Goal: Task Accomplishment & Management: Manage account settings

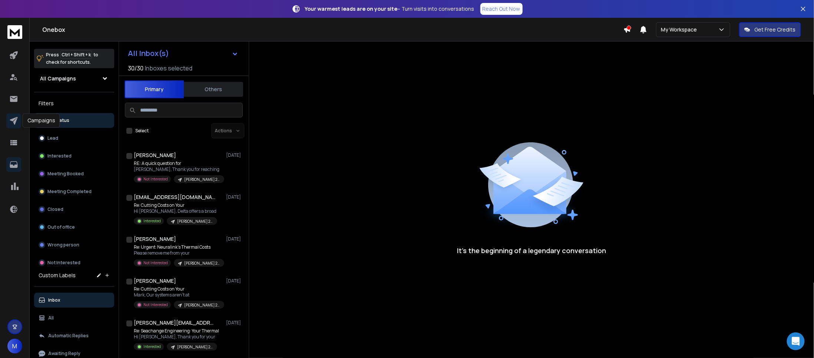
click at [17, 116] on icon at bounding box center [13, 120] width 9 height 9
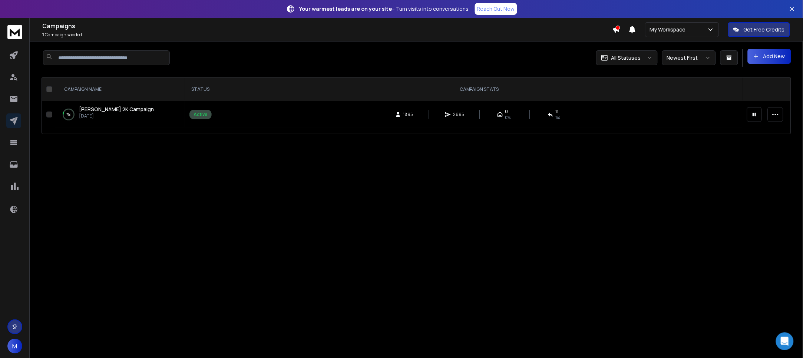
click at [119, 109] on span "[PERSON_NAME] 2K Campaign" at bounding box center [116, 109] width 75 height 7
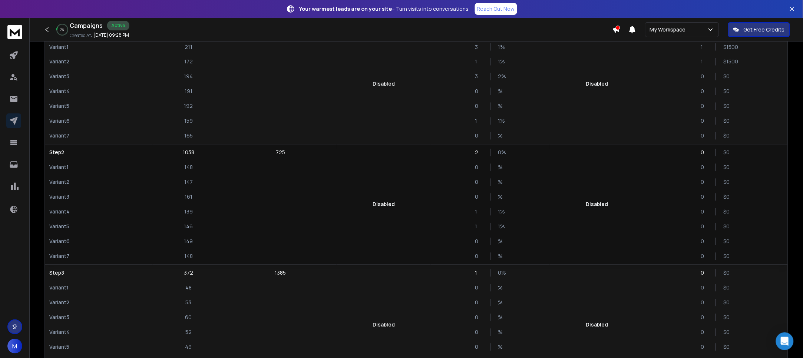
scroll to position [379, 0]
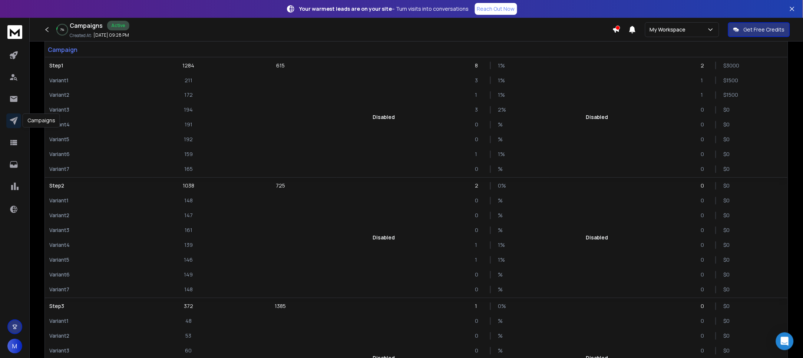
click at [16, 128] on div at bounding box center [14, 121] width 17 height 17
click at [16, 117] on icon at bounding box center [13, 120] width 9 height 9
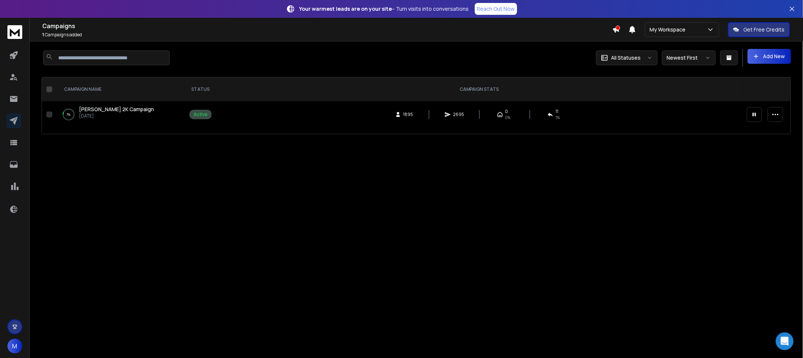
click at [113, 114] on p "[DATE]" at bounding box center [116, 116] width 75 height 6
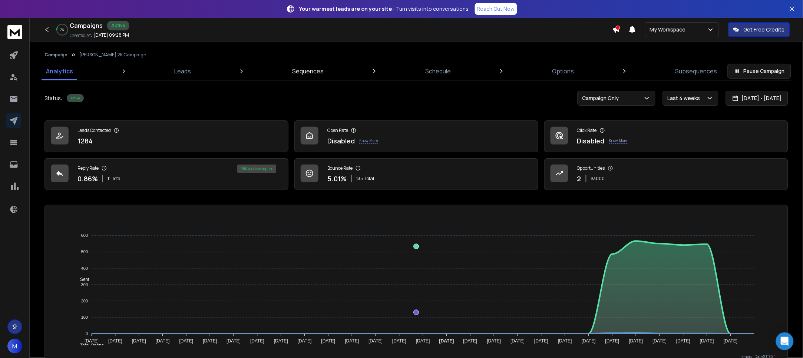
click at [307, 76] on link "Sequences" at bounding box center [308, 71] width 40 height 18
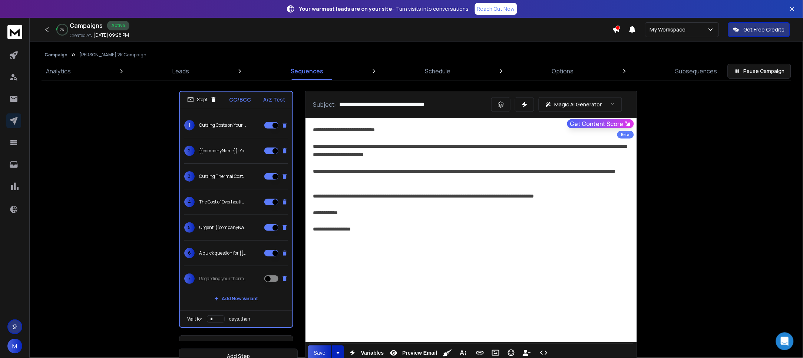
click at [202, 201] on p "The Cost of Overheating at {{companyName}}" at bounding box center [222, 202] width 47 height 6
click at [237, 227] on p "Urgent: {{companyName}}'s Thermal Costs" at bounding box center [222, 228] width 47 height 6
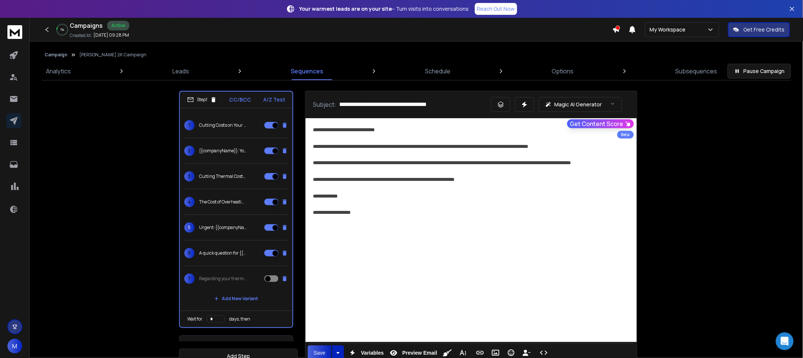
click at [222, 227] on p "Urgent: {{companyName}}'s Thermal Costs" at bounding box center [222, 228] width 47 height 6
click at [214, 197] on div "4 The Cost of Overheating at {{companyName}}" at bounding box center [215, 202] width 62 height 10
type input "**********"
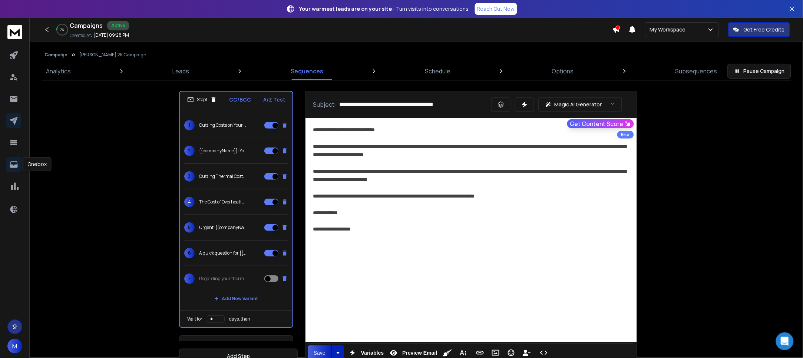
click at [17, 167] on icon at bounding box center [13, 164] width 9 height 9
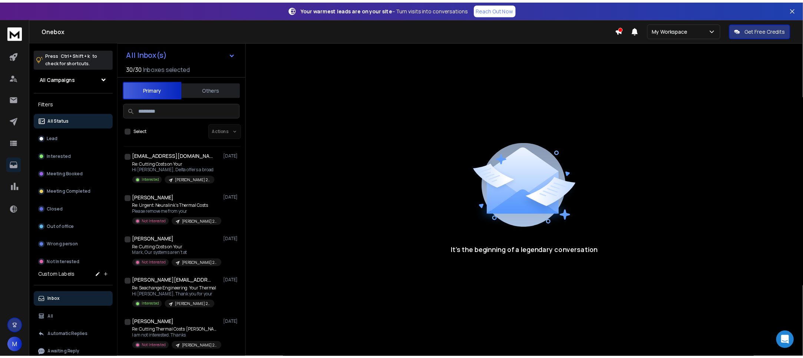
scroll to position [65, 0]
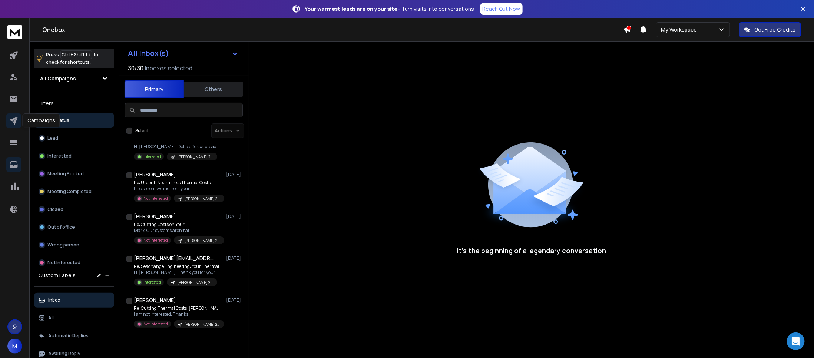
click at [14, 117] on icon at bounding box center [13, 120] width 9 height 9
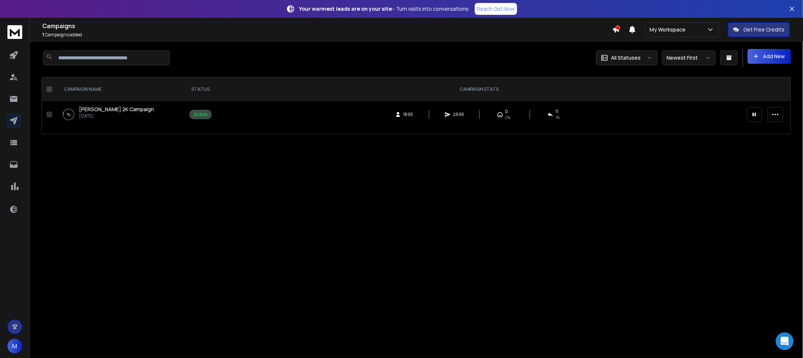
click at [114, 108] on span "[PERSON_NAME] 2K Campaign" at bounding box center [116, 109] width 75 height 7
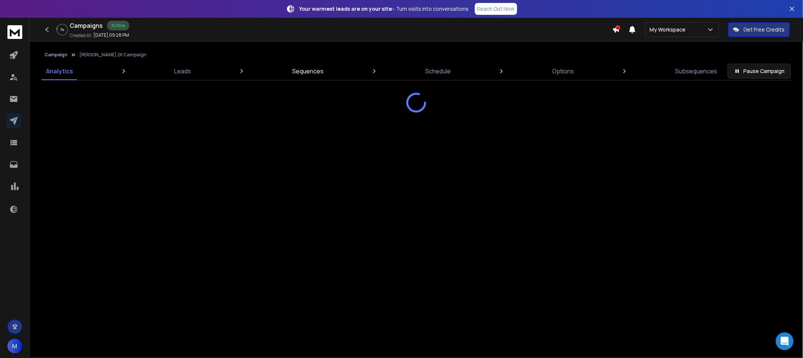
click at [318, 73] on p "Sequences" at bounding box center [309, 71] width 32 height 9
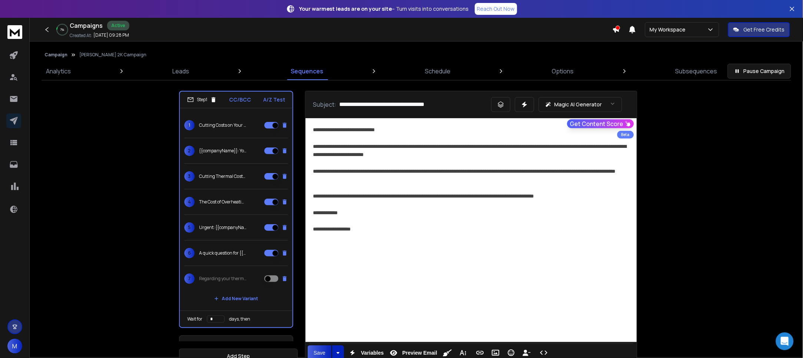
click at [232, 202] on p "The Cost of Overheating at {{companyName}}" at bounding box center [222, 202] width 47 height 6
click at [272, 197] on div "4 The Cost of Overheating at {{companyName}}" at bounding box center [236, 202] width 104 height 26
click at [268, 202] on button "button" at bounding box center [271, 202] width 14 height 7
click at [223, 126] on p "Cutting Costs on Your Thermal Strategy" at bounding box center [222, 125] width 47 height 6
click at [414, 352] on span "Preview Email" at bounding box center [420, 353] width 38 height 6
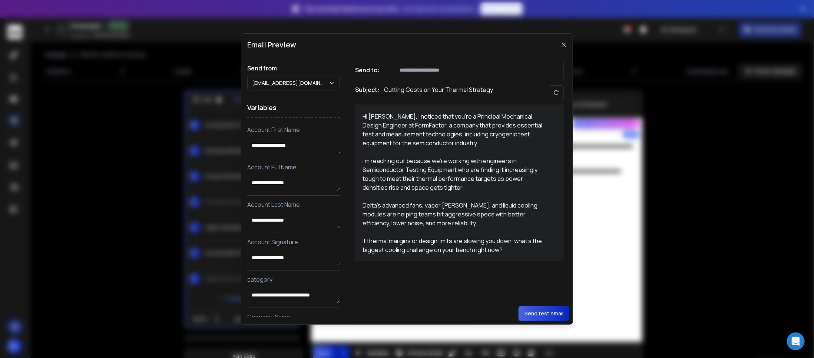
scroll to position [74, 0]
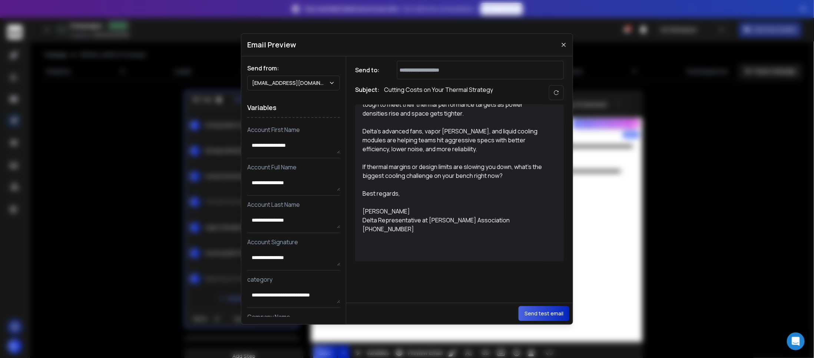
click at [565, 43] on icon at bounding box center [564, 45] width 6 height 6
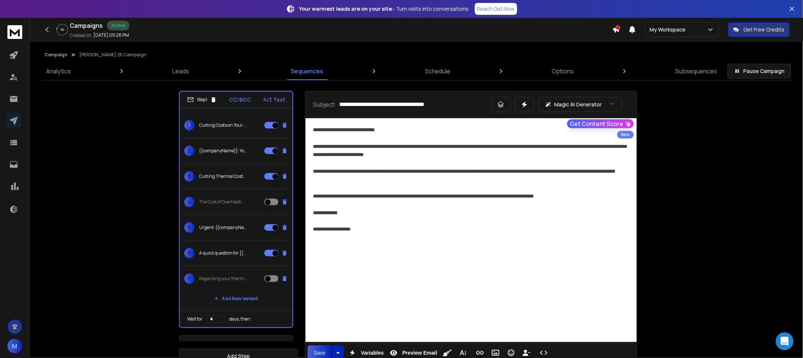
click at [227, 150] on p "{{companyName}}: Your Thermal Strategy is Killing Profit" at bounding box center [222, 151] width 47 height 6
click at [404, 351] on span "Preview Email" at bounding box center [420, 353] width 38 height 6
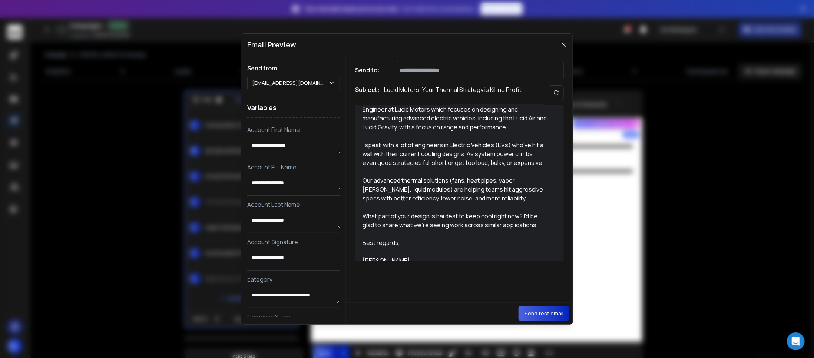
scroll to position [0, 0]
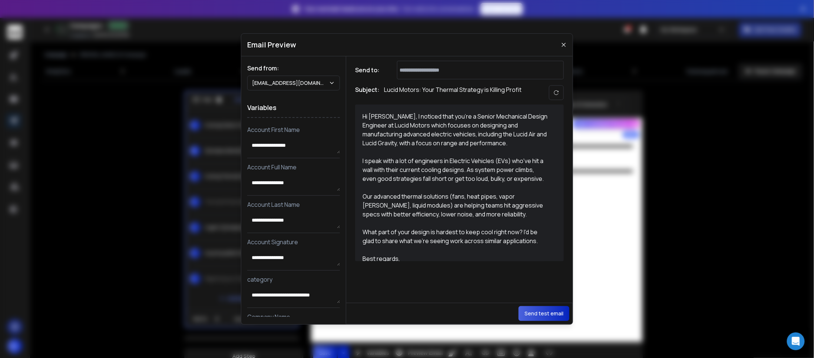
click at [566, 46] on icon at bounding box center [564, 45] width 6 height 6
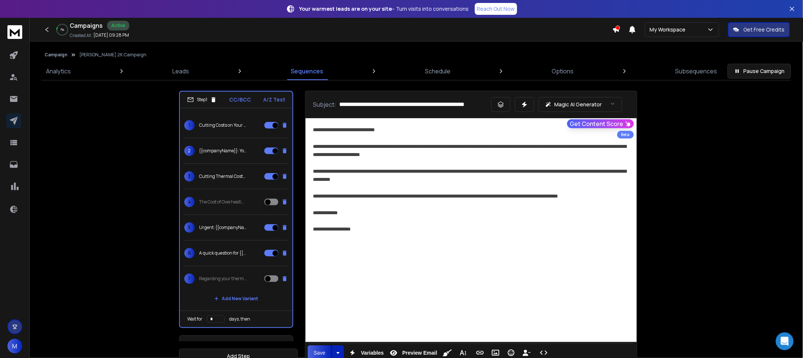
click at [221, 180] on div "3 Cutting Thermal Costs: {{firstName}}" at bounding box center [215, 176] width 62 height 10
type input "**********"
click at [413, 350] on span "Preview Email" at bounding box center [420, 353] width 38 height 6
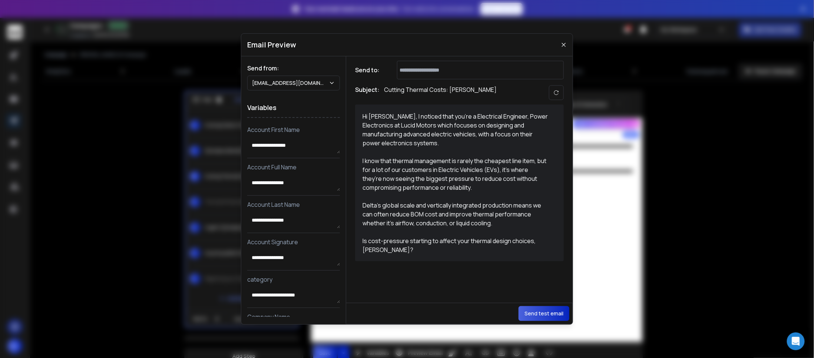
click at [561, 50] on div "Email Preview" at bounding box center [406, 45] width 331 height 22
click at [565, 47] on icon at bounding box center [564, 45] width 6 height 6
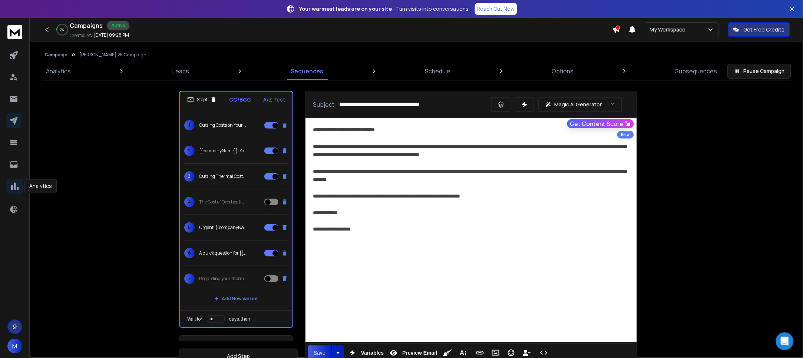
click at [19, 191] on icon at bounding box center [14, 186] width 11 height 11
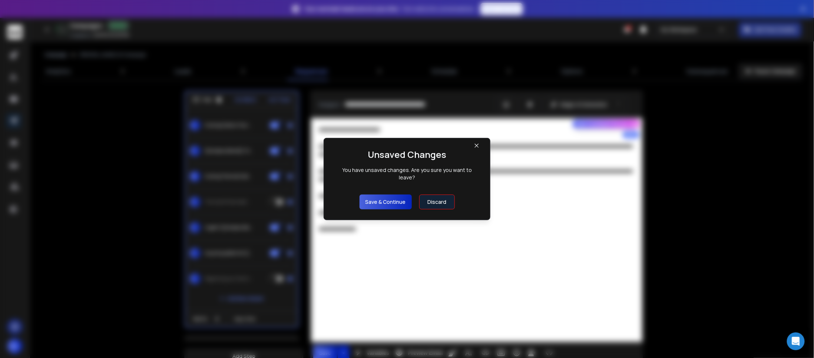
click at [386, 203] on button "Save & Continue" at bounding box center [386, 202] width 52 height 15
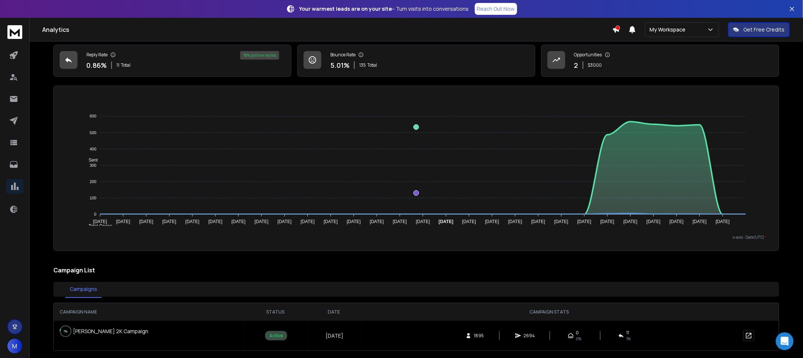
scroll to position [79, 0]
click at [8, 163] on link at bounding box center [13, 164] width 15 height 15
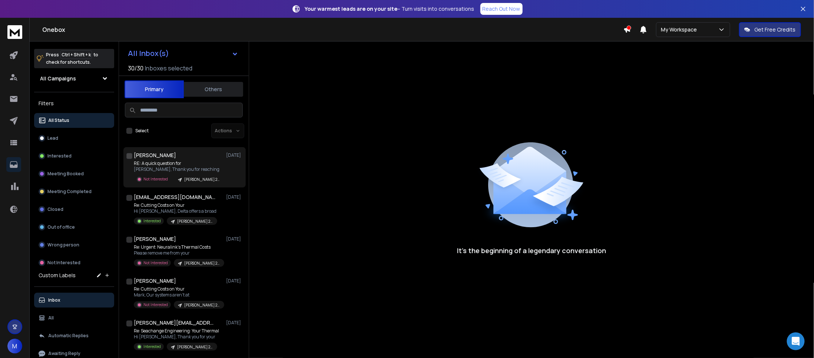
click at [215, 163] on p "RE: A quick question for" at bounding box center [178, 164] width 89 height 6
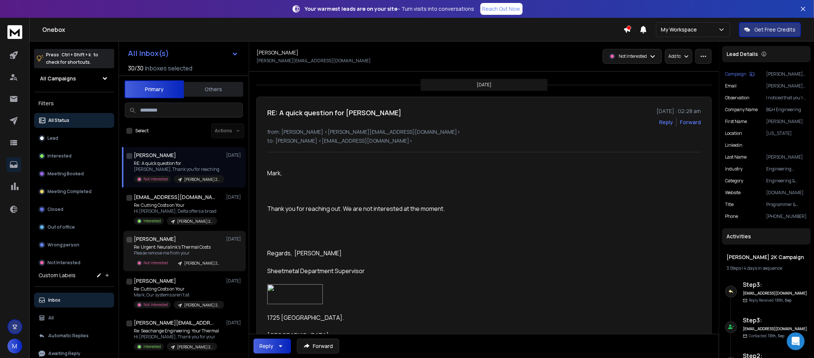
click at [204, 239] on div "Noah Santoni 11 Sep" at bounding box center [188, 238] width 109 height 7
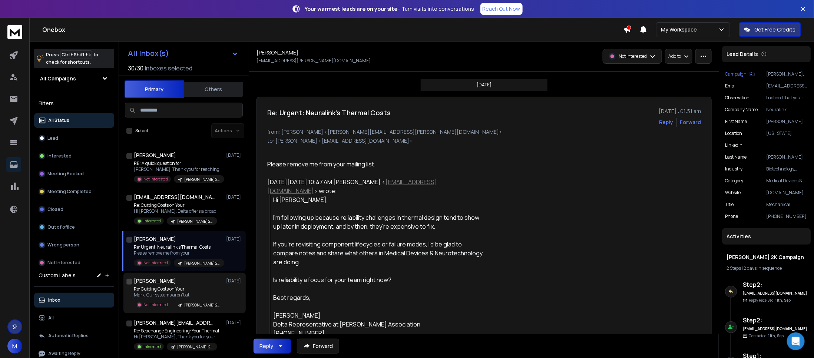
click at [210, 287] on p "Re: Cutting Costs on Your" at bounding box center [178, 289] width 89 height 6
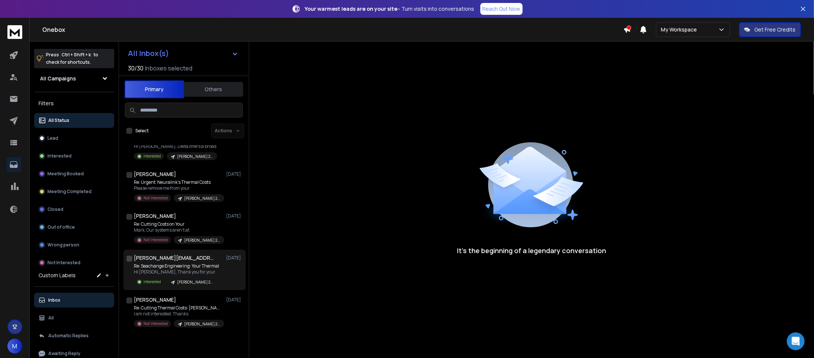
scroll to position [65, 0]
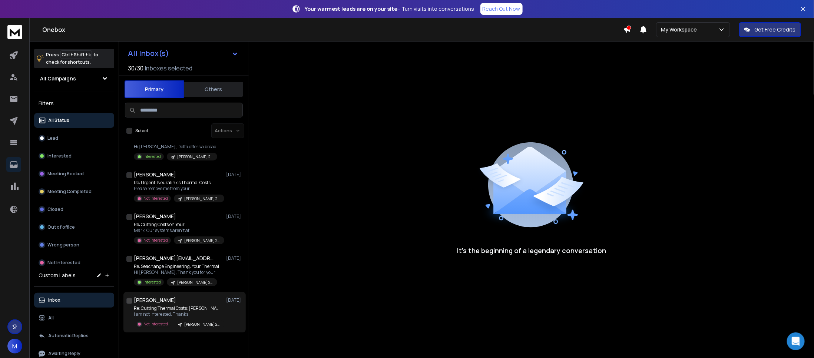
click at [191, 311] on p "I am not interested. Thanks" at bounding box center [178, 314] width 89 height 6
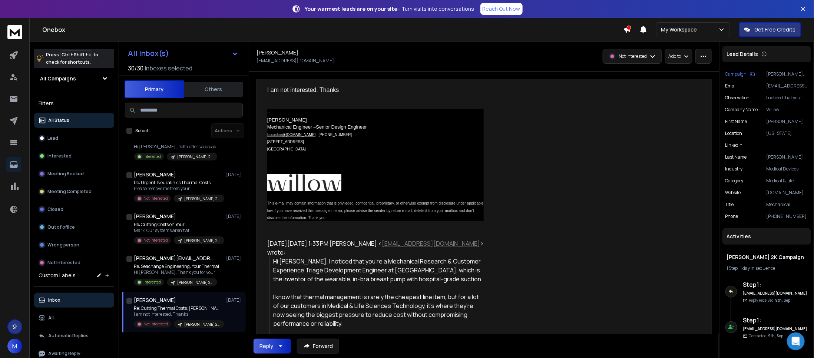
scroll to position [148, 0]
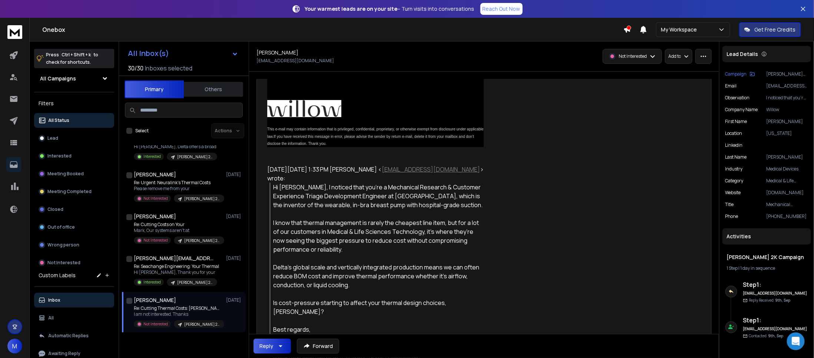
click at [209, 94] on button "Others" at bounding box center [213, 89] width 59 height 16
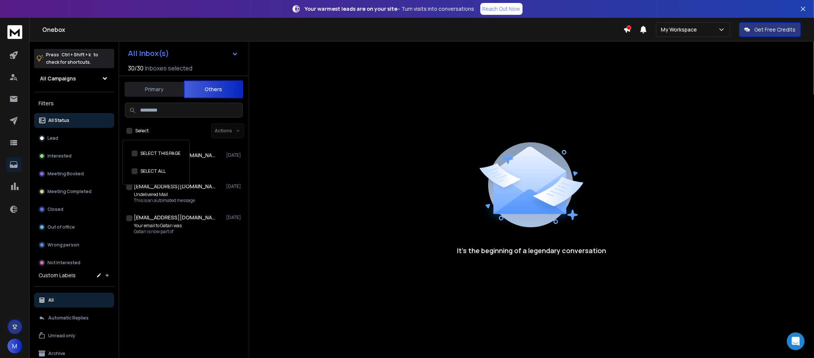
click at [128, 171] on div "SELECT THIS PAGE SELECT ALL" at bounding box center [156, 162] width 58 height 39
click at [206, 164] on div "Your email to Gatan was Gatan is now part of" at bounding box center [188, 167] width 109 height 12
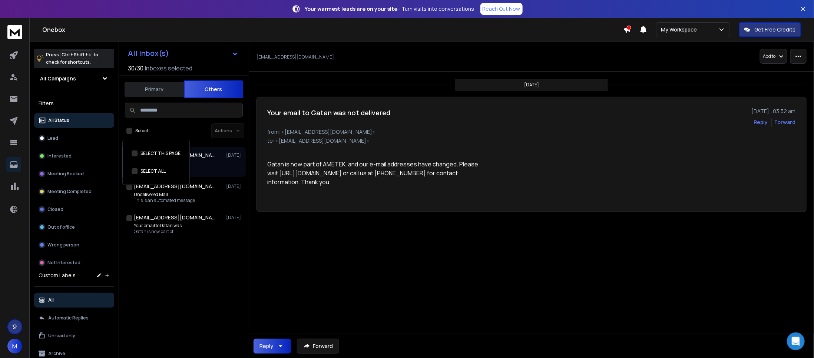
click at [133, 171] on button "SELECT THIS PAGE" at bounding box center [135, 171] width 6 height 6
click at [231, 126] on button "Actions" at bounding box center [227, 130] width 33 height 15
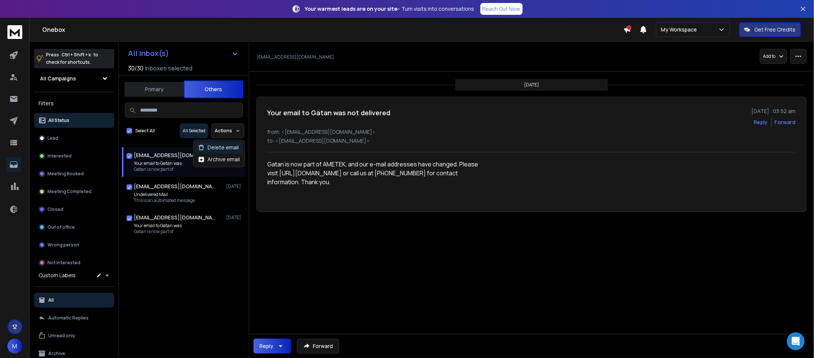
click at [222, 148] on div "Delete email" at bounding box center [218, 147] width 41 height 7
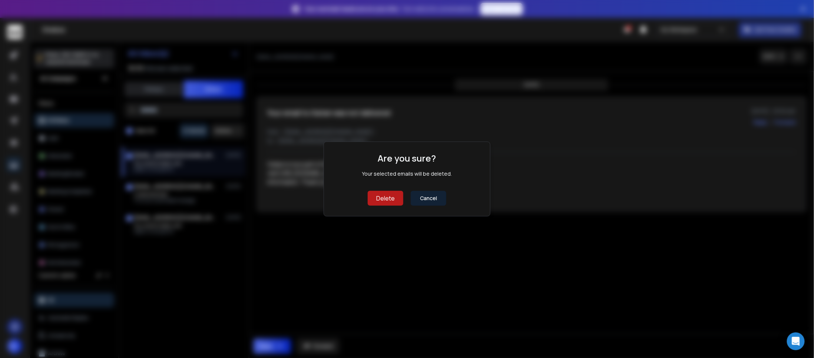
click at [391, 194] on button "Delete" at bounding box center [386, 198] width 36 height 15
